Goal: Communication & Community: Answer question/provide support

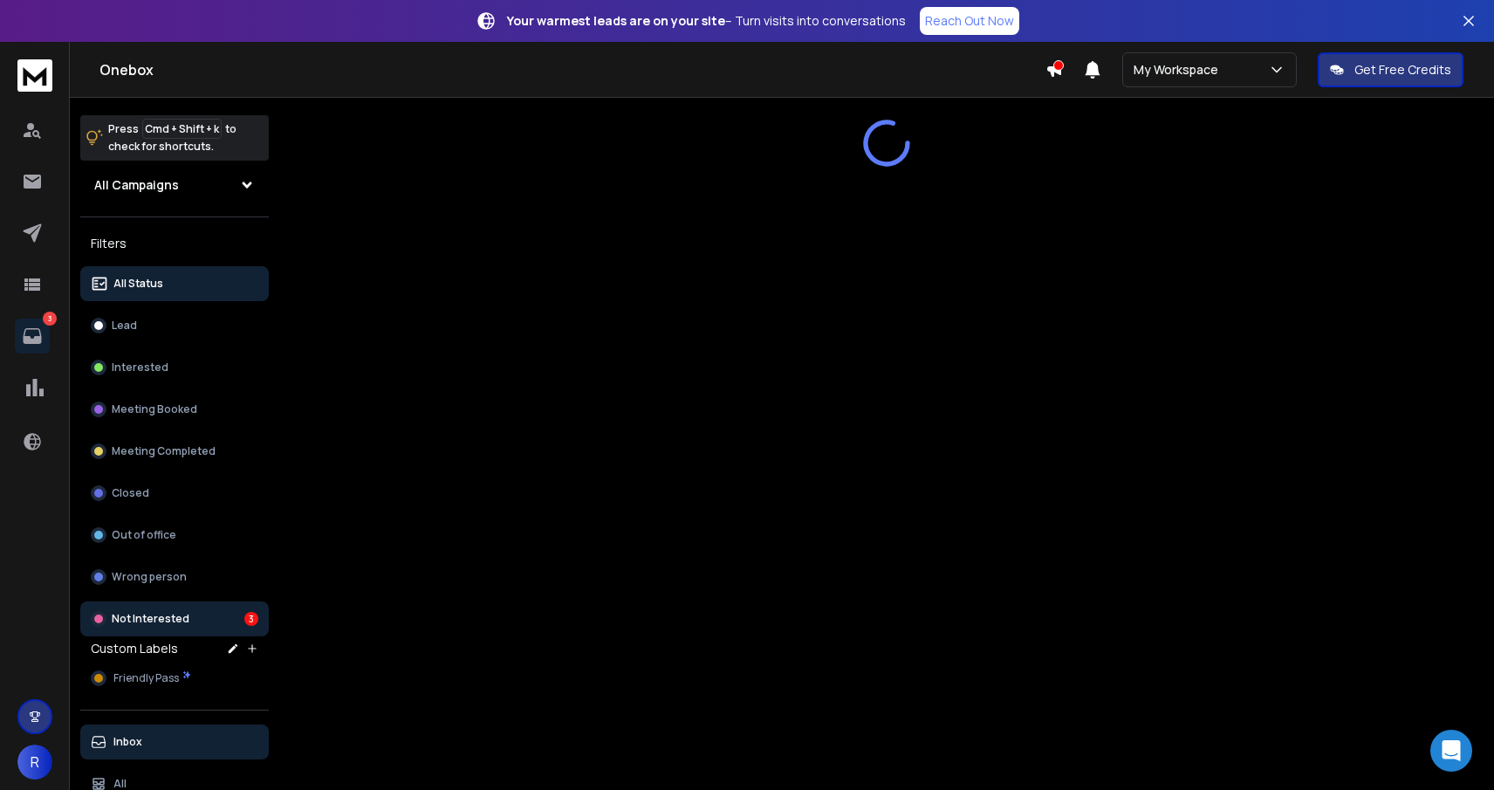
click at [184, 617] on p "Not Interested" at bounding box center [151, 619] width 78 height 14
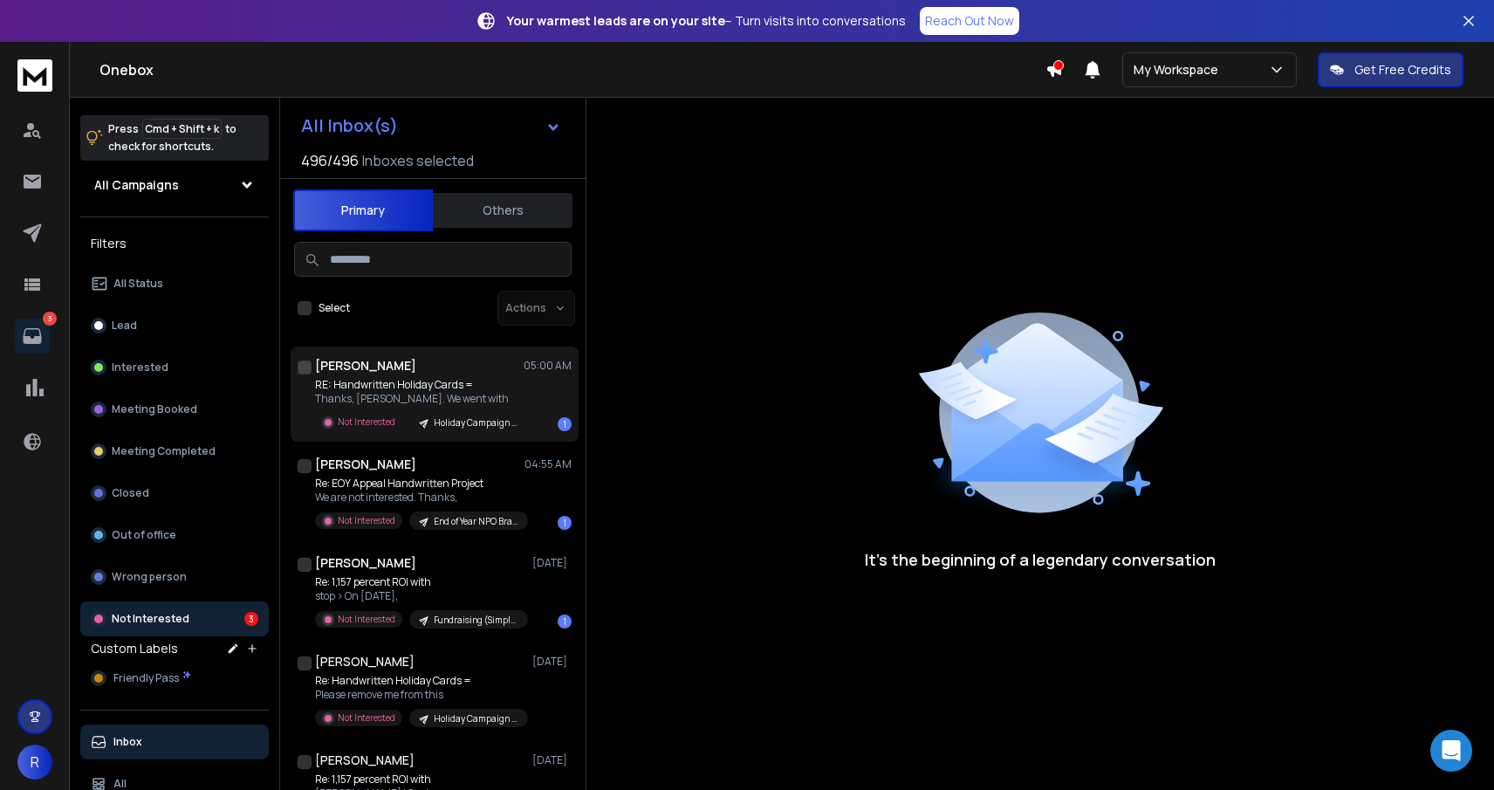
click at [426, 387] on p "RE: Handwritten Holiday Cards =" at bounding box center [419, 385] width 209 height 14
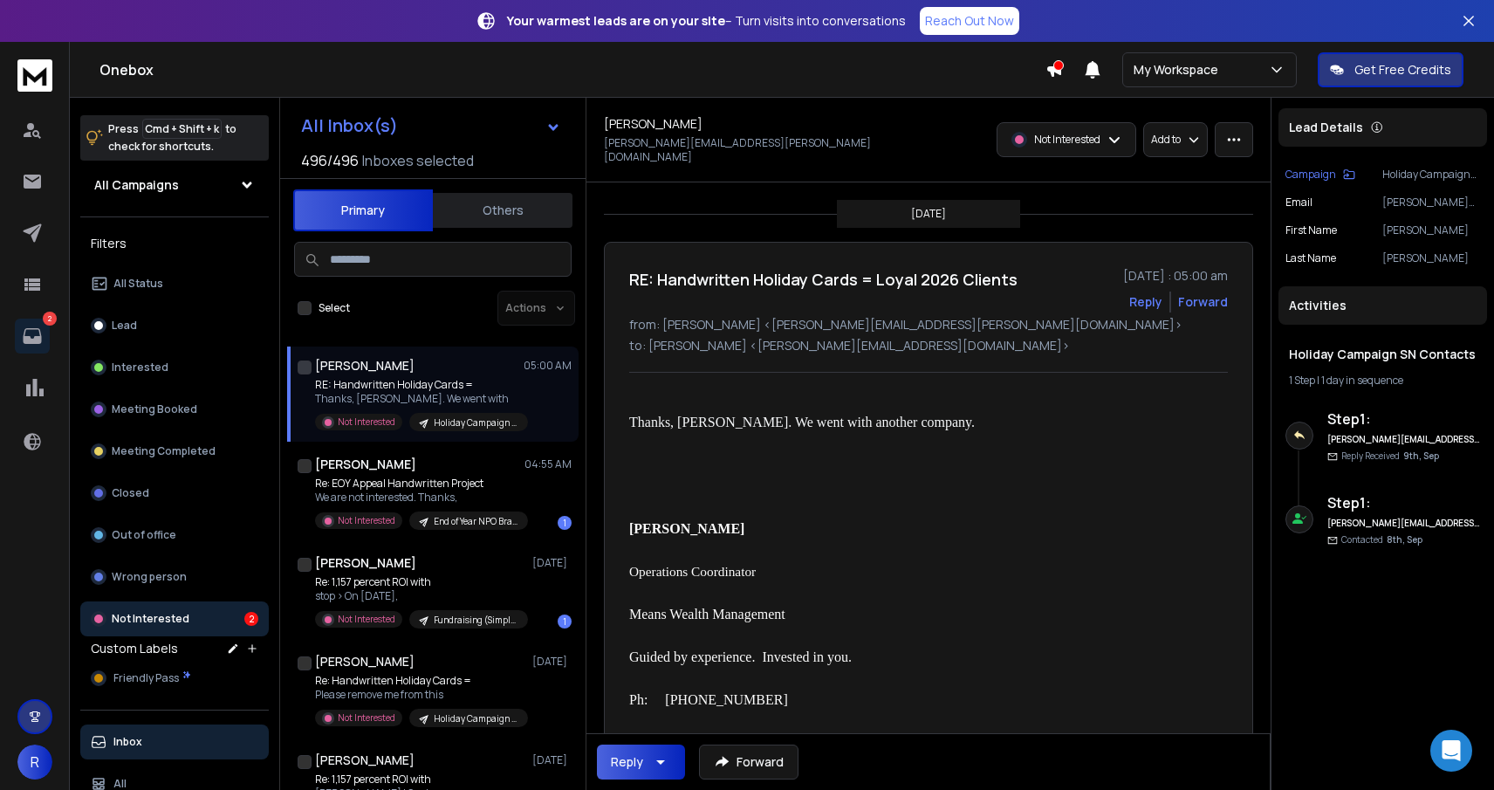
click at [1139, 293] on button "Reply" at bounding box center [1145, 301] width 33 height 17
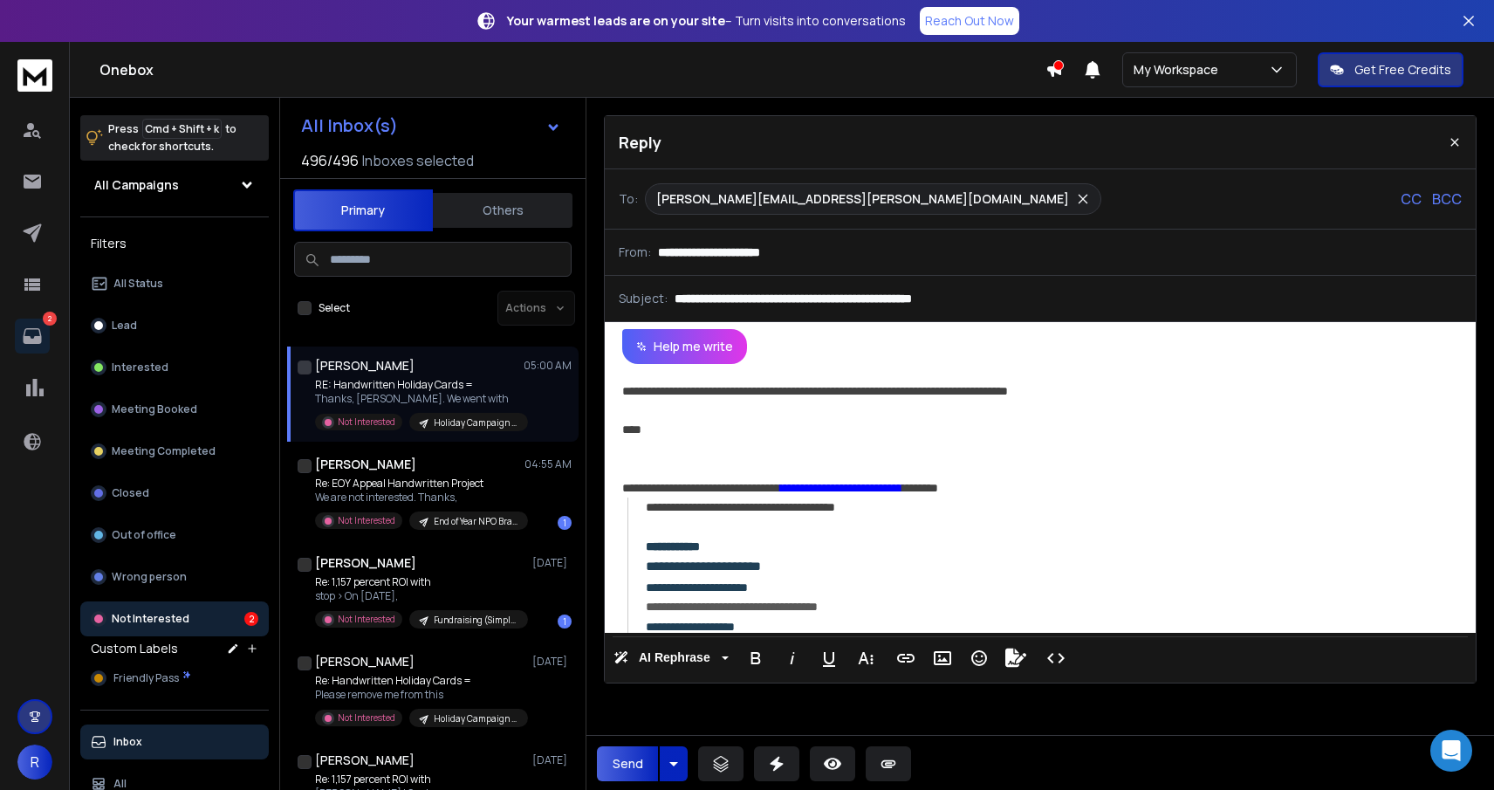
click at [640, 720] on div "**********" at bounding box center [1040, 499] width 873 height 769
click at [639, 770] on button "Send" at bounding box center [627, 763] width 61 height 35
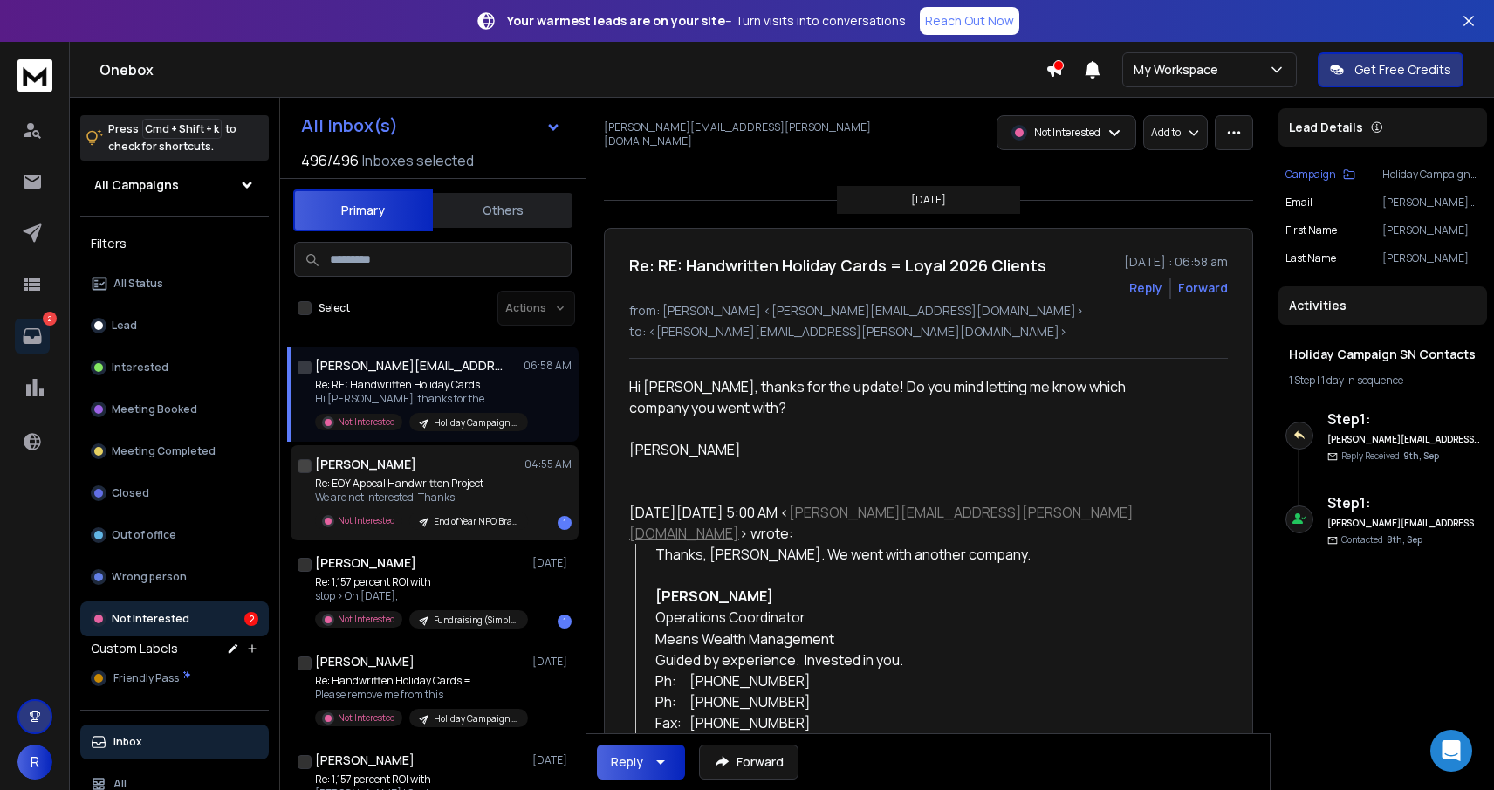
click at [447, 464] on div "Sarah Busman 04:55 AM" at bounding box center [443, 463] width 257 height 17
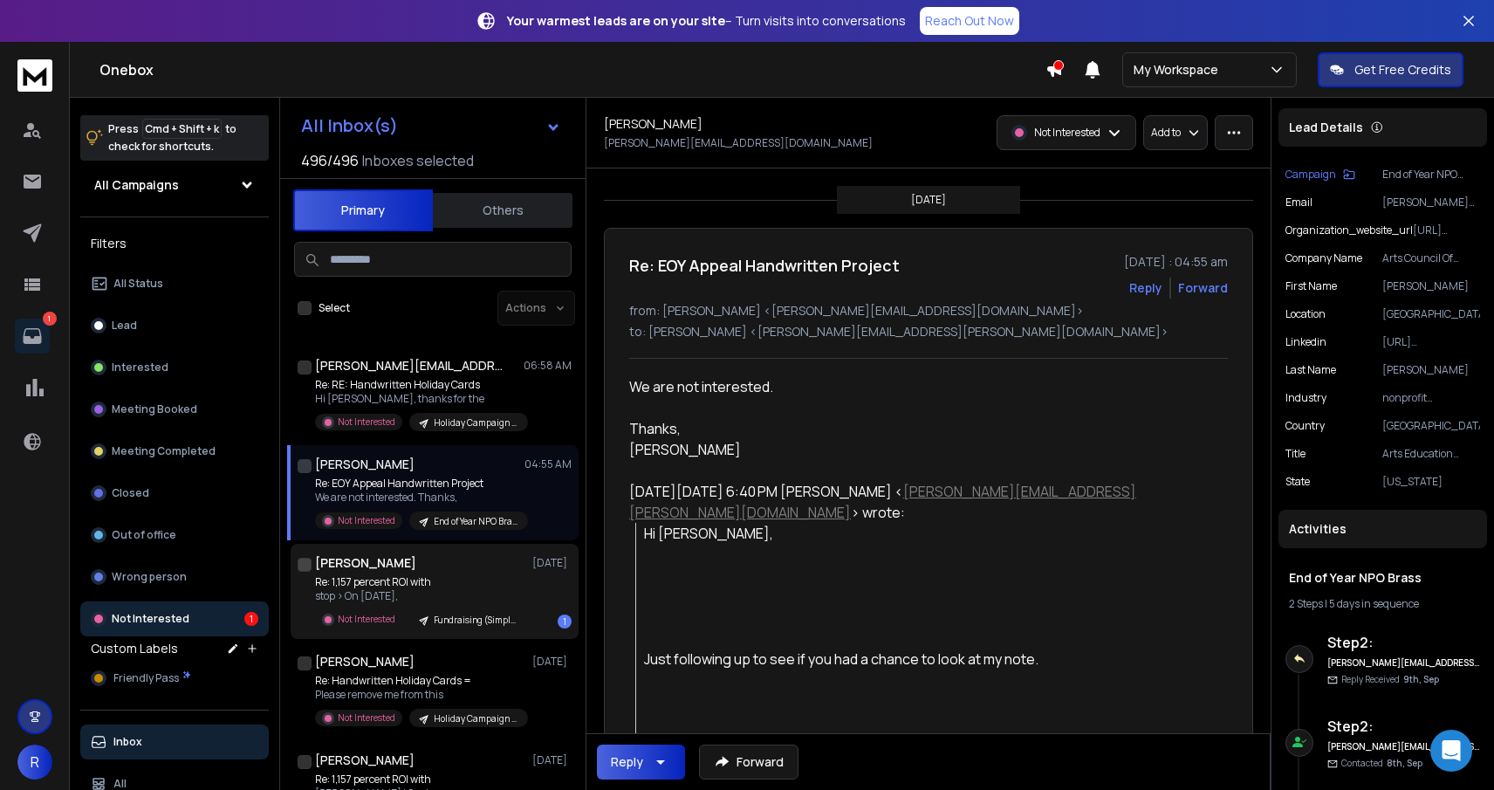
click at [437, 565] on div "Chris Bradshaw 08 Sep" at bounding box center [443, 562] width 257 height 17
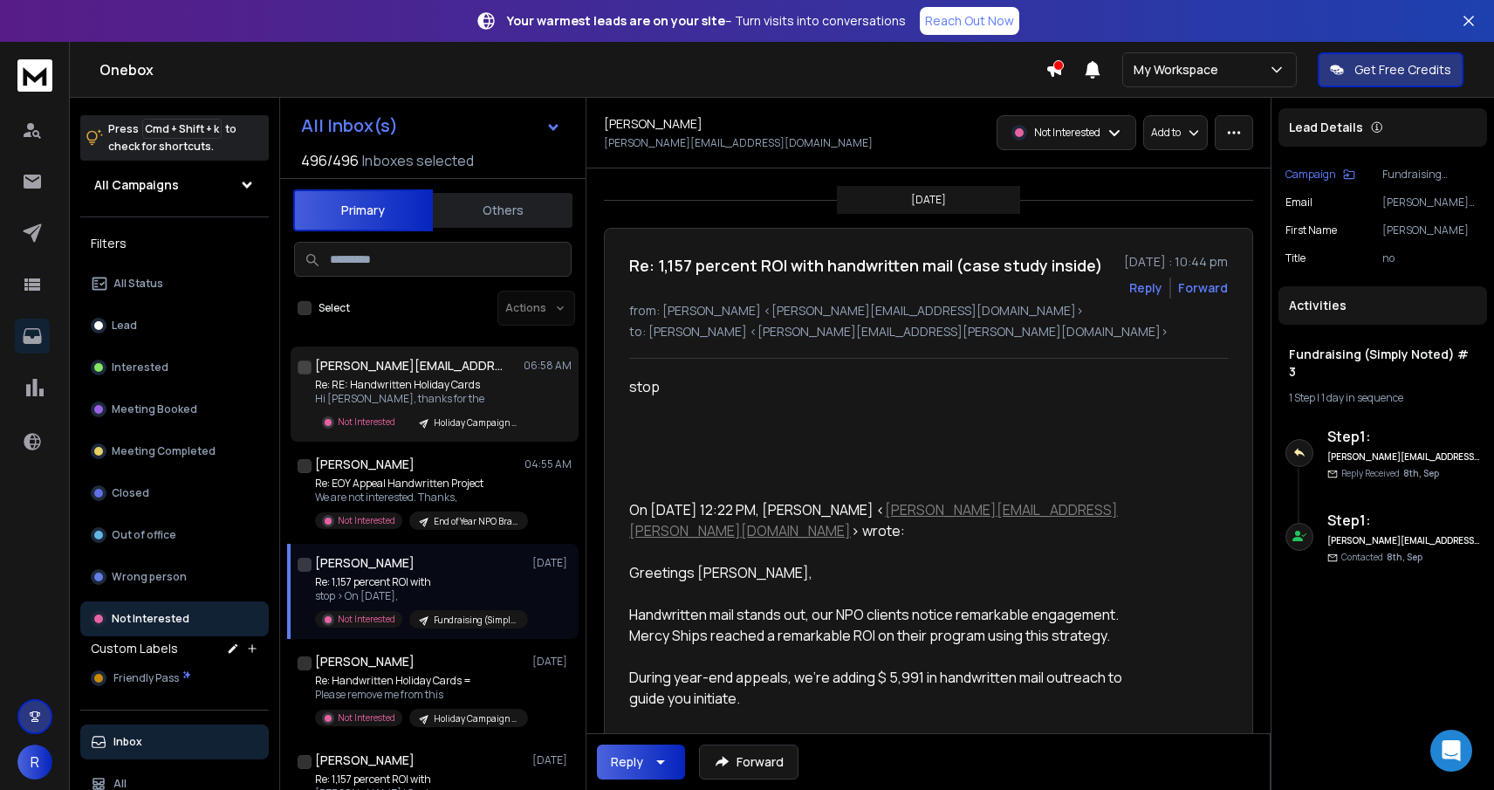
click at [401, 382] on p "Re: RE: Handwritten Holiday Cards" at bounding box center [419, 385] width 209 height 14
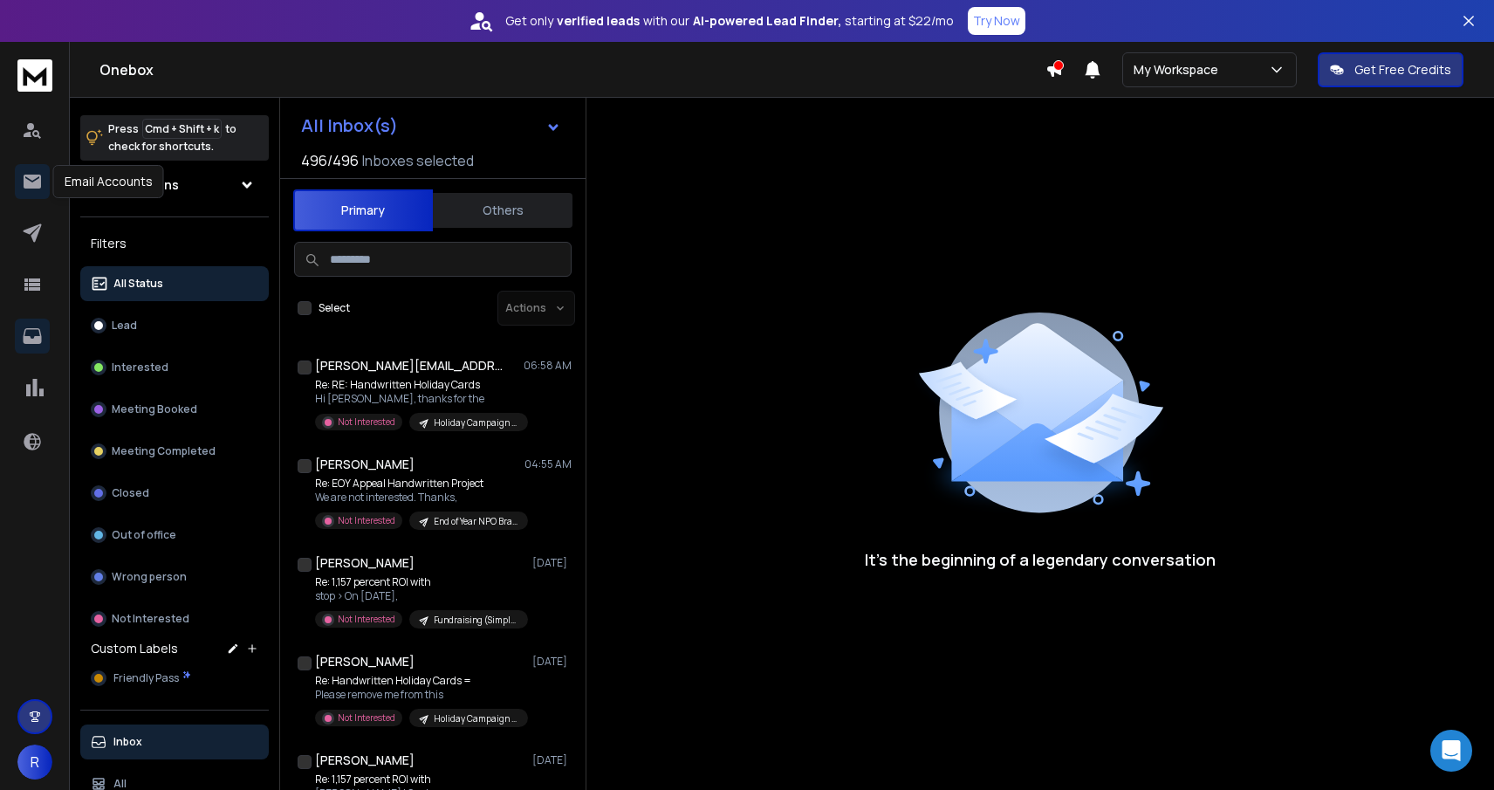
click at [40, 175] on icon at bounding box center [32, 181] width 21 height 21
